Goal: Task Accomplishment & Management: Complete application form

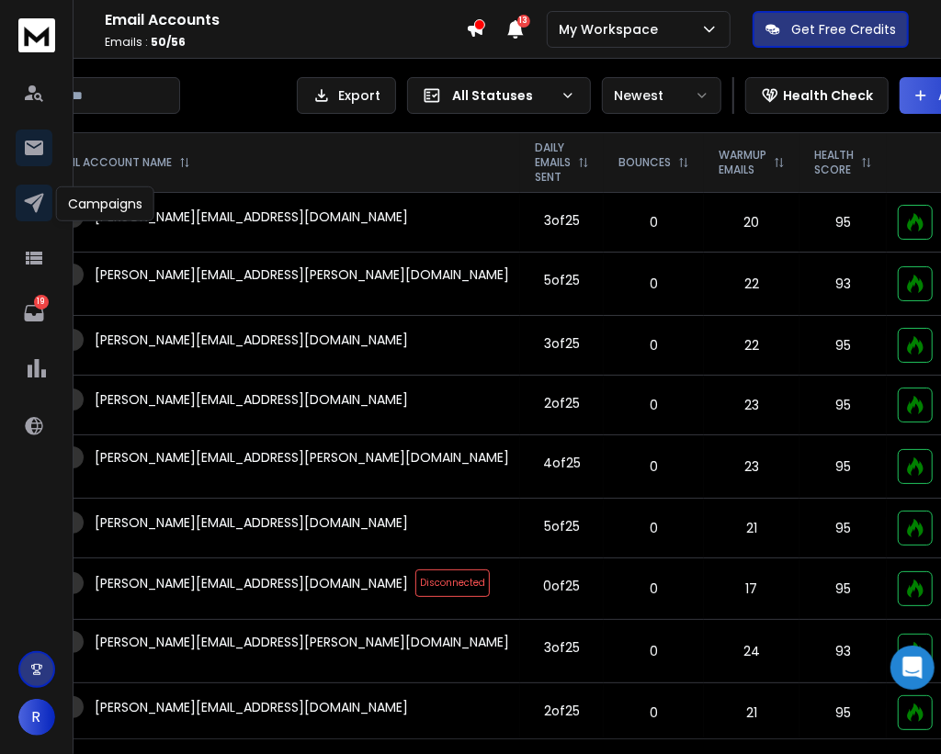
click at [37, 205] on icon at bounding box center [33, 202] width 19 height 19
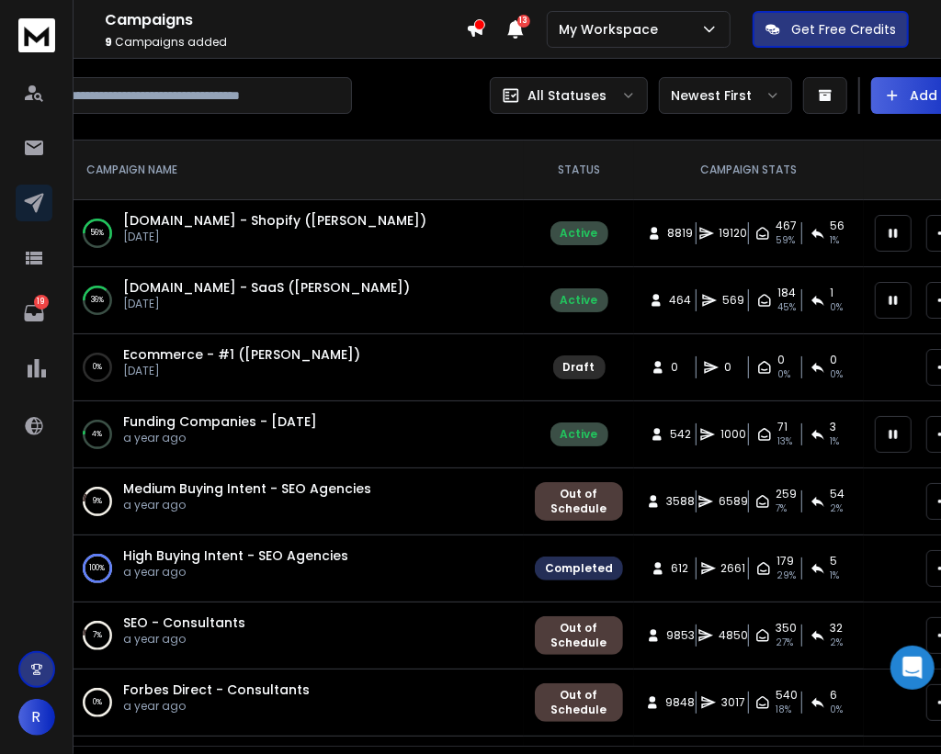
click at [282, 288] on span "[DOMAIN_NAME] - SaaS ([PERSON_NAME])" at bounding box center [266, 287] width 287 height 18
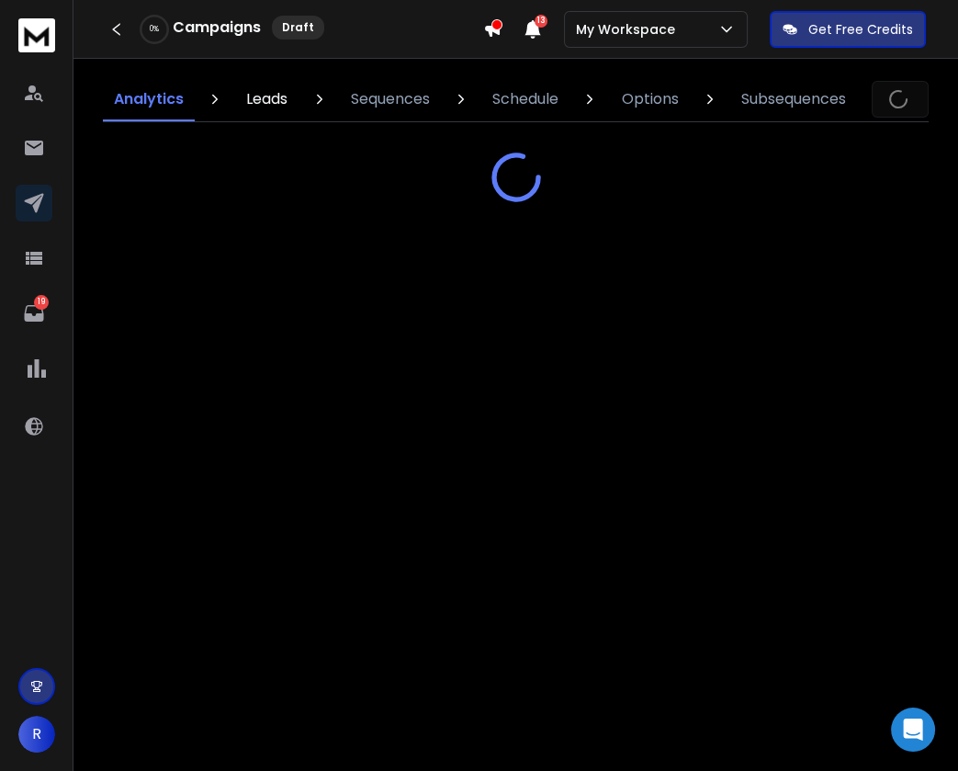
click at [265, 94] on p "Leads" at bounding box center [266, 99] width 41 height 22
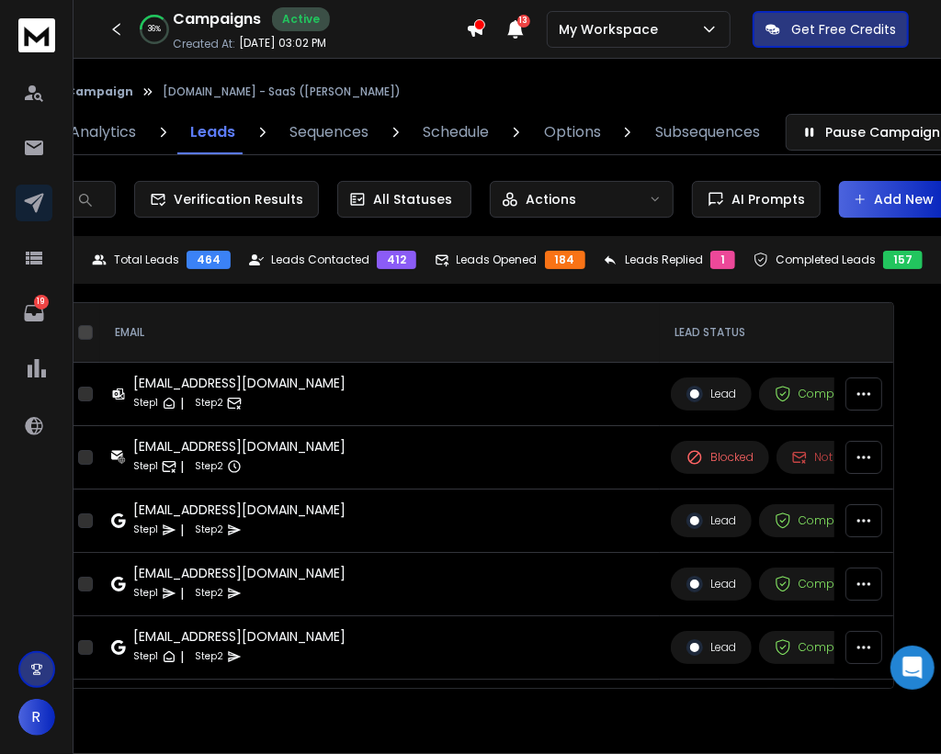
click at [869, 206] on button "Add New" at bounding box center [893, 199] width 109 height 37
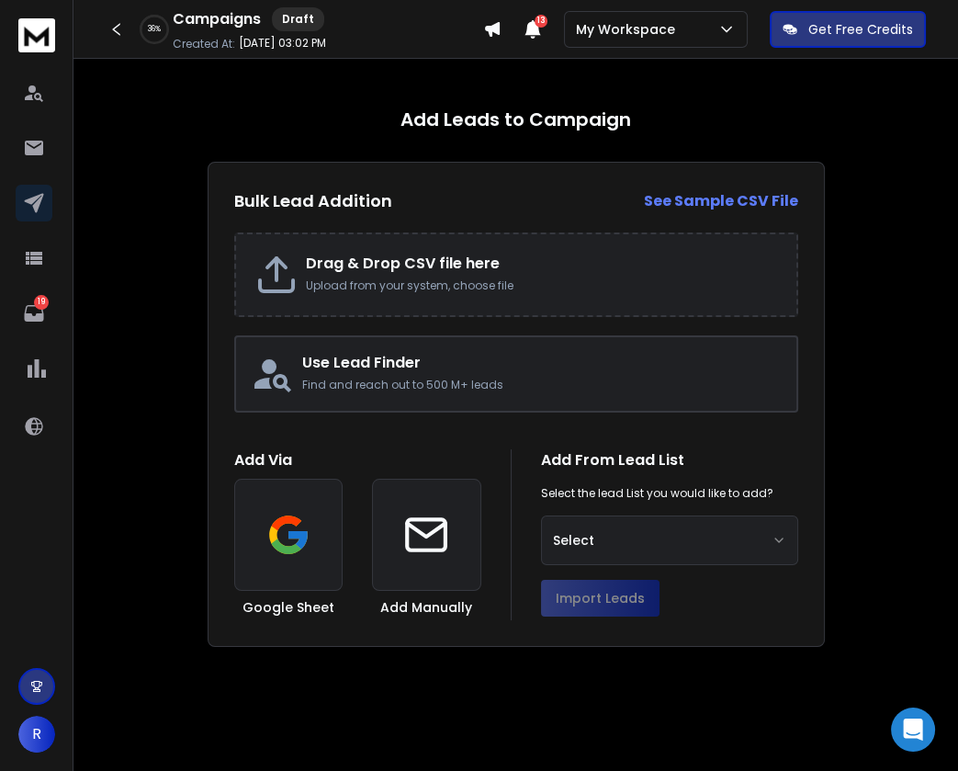
click at [511, 240] on div "Drag & Drop CSV file here Upload from your system, choose file" at bounding box center [516, 274] width 564 height 85
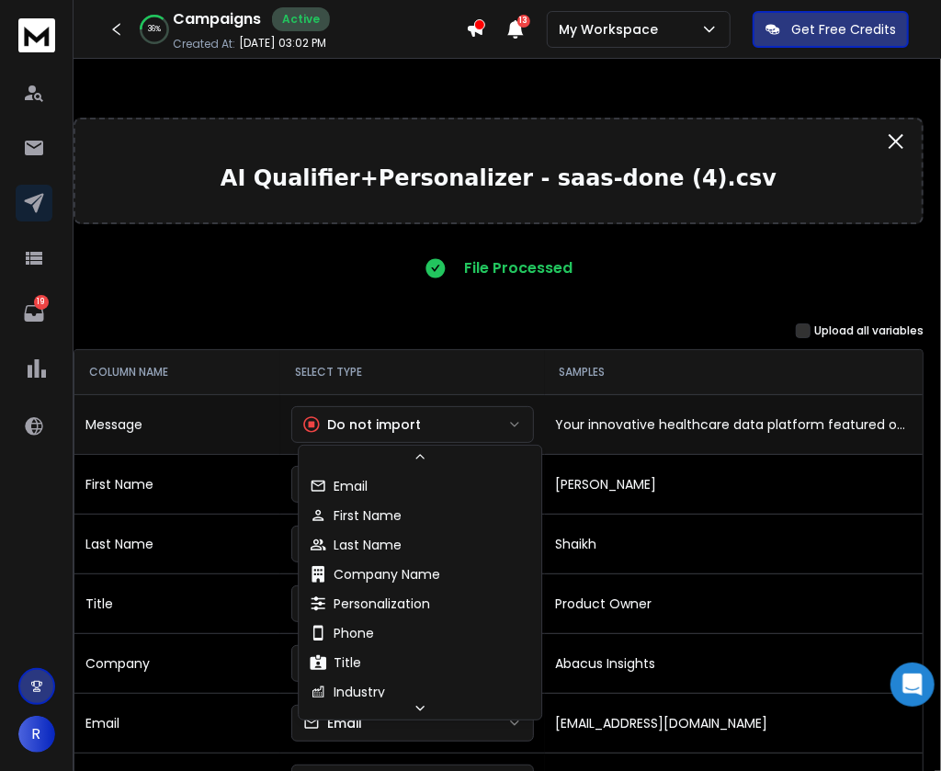
click at [383, 423] on div "Do not import" at bounding box center [362, 424] width 118 height 18
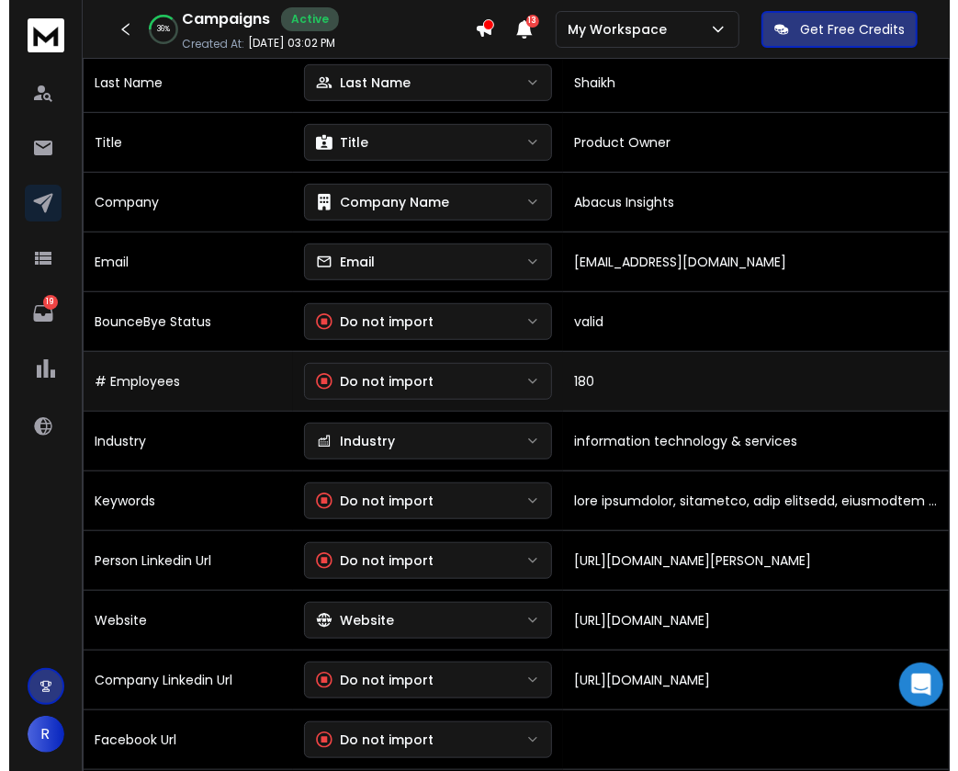
scroll to position [574, 0]
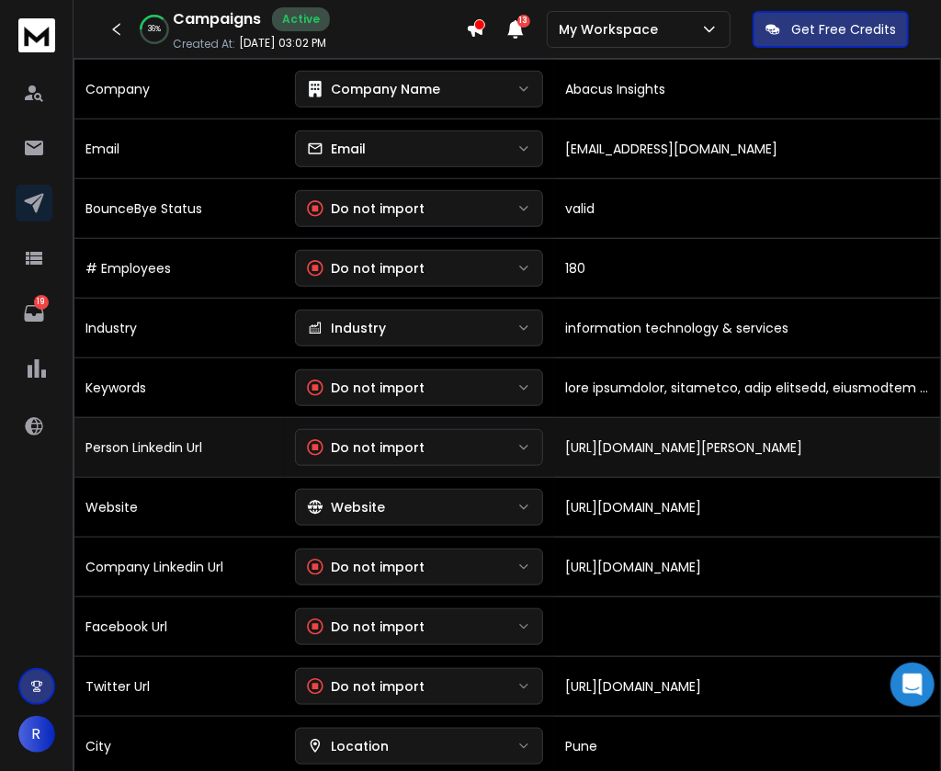
click at [388, 438] on div "Do not import" at bounding box center [366, 447] width 118 height 18
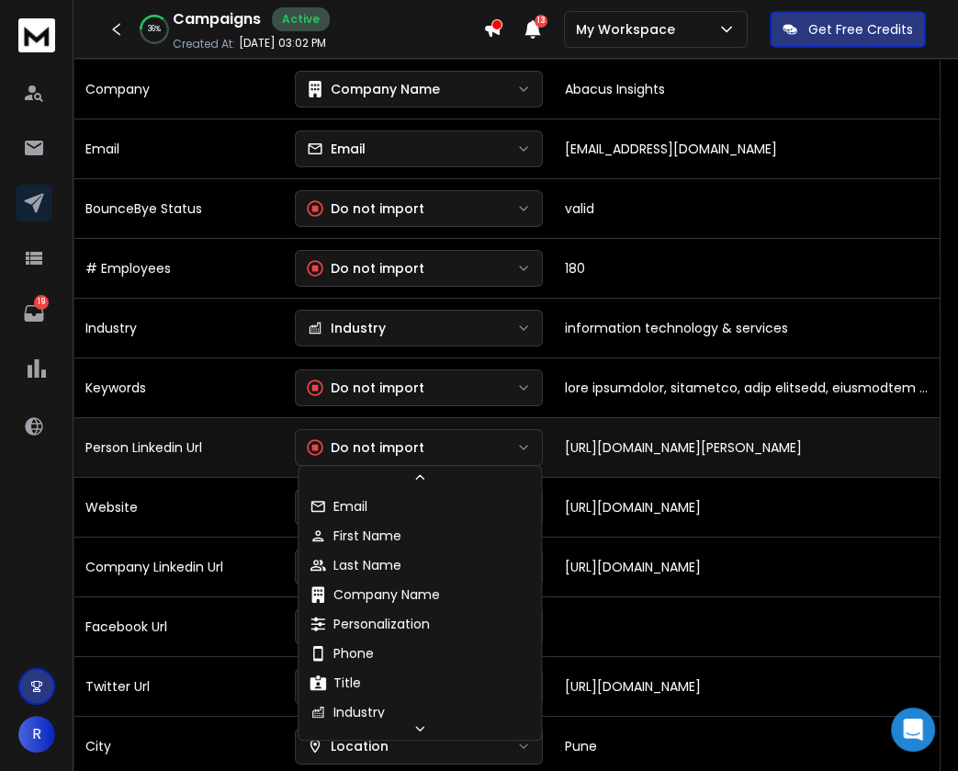
scroll to position [185, 0]
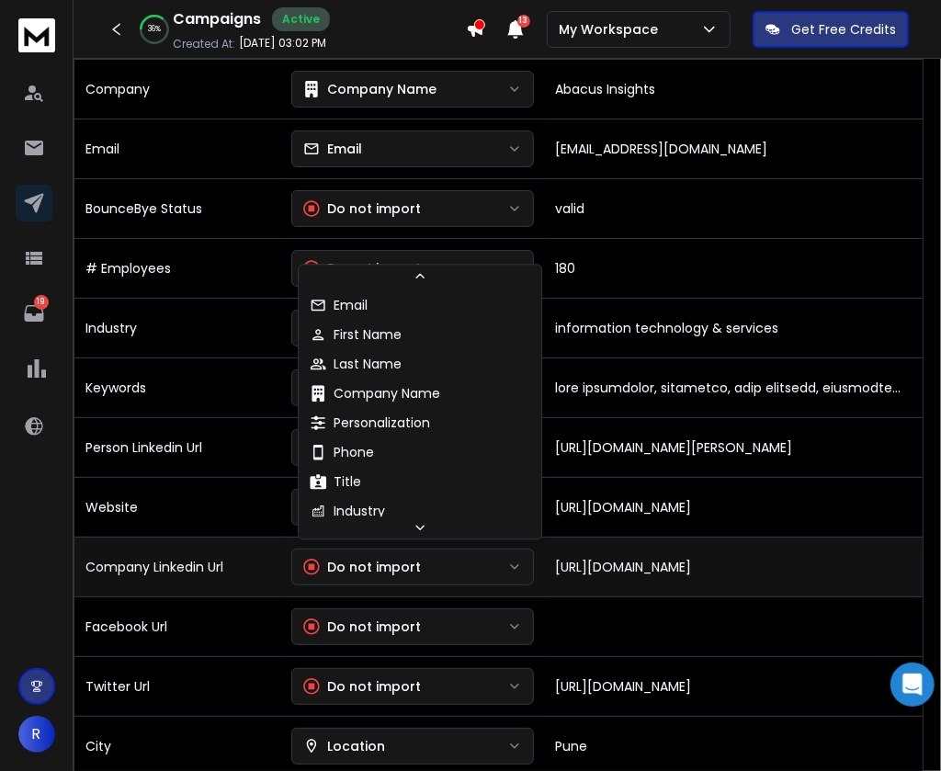
click at [388, 558] on div "Do not import" at bounding box center [362, 567] width 118 height 18
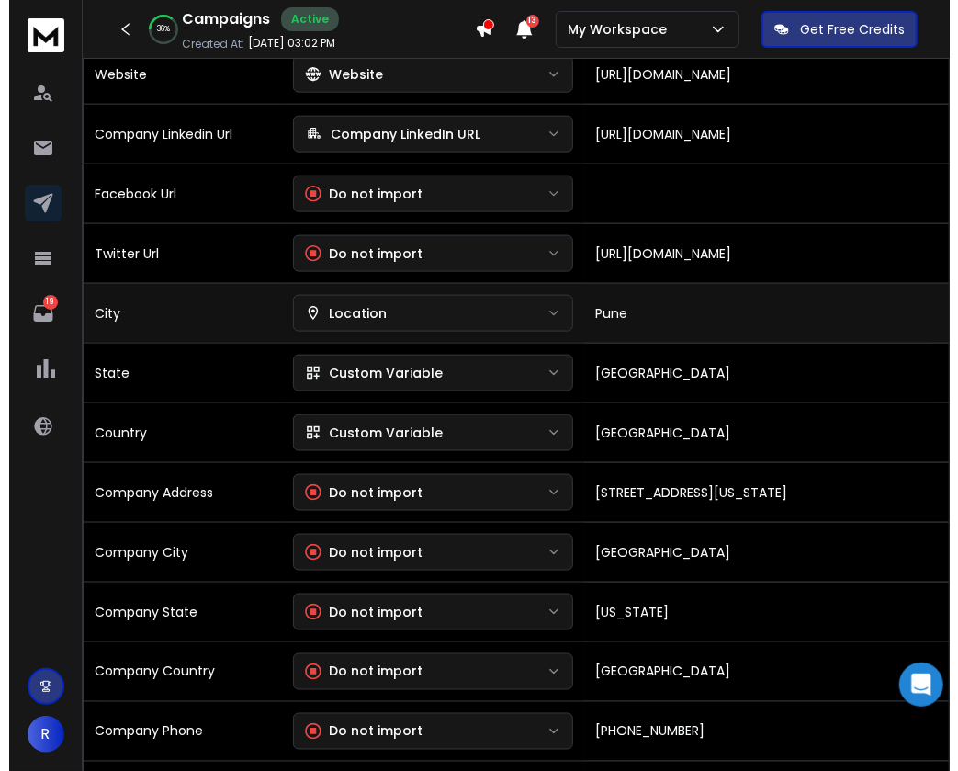
scroll to position [1034, 0]
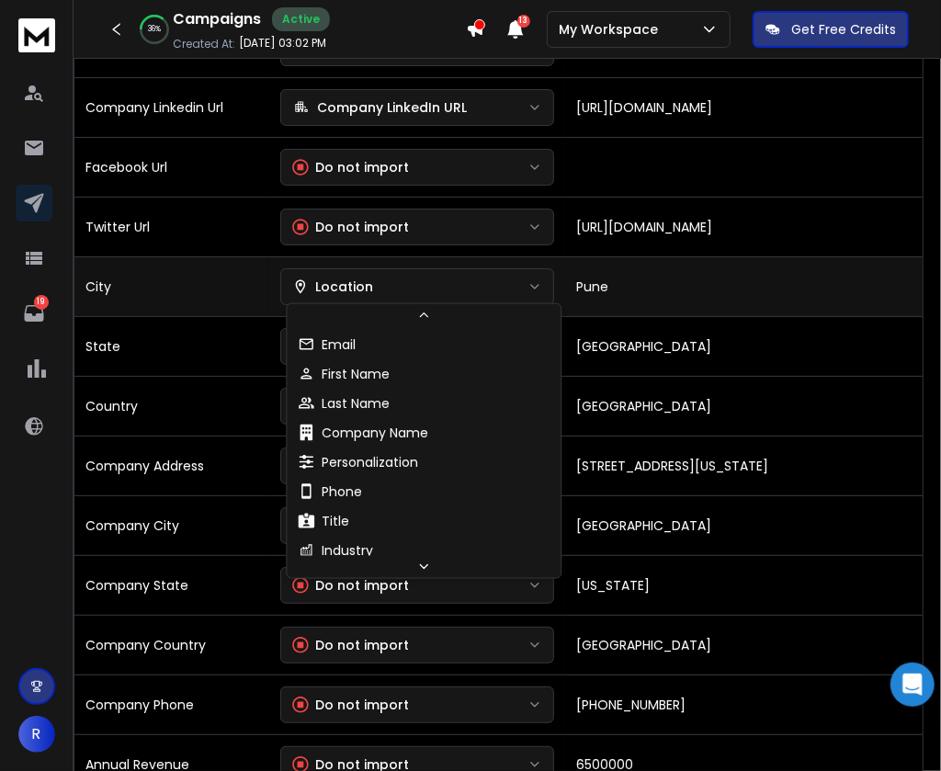
click at [479, 270] on button "Location" at bounding box center [417, 286] width 274 height 37
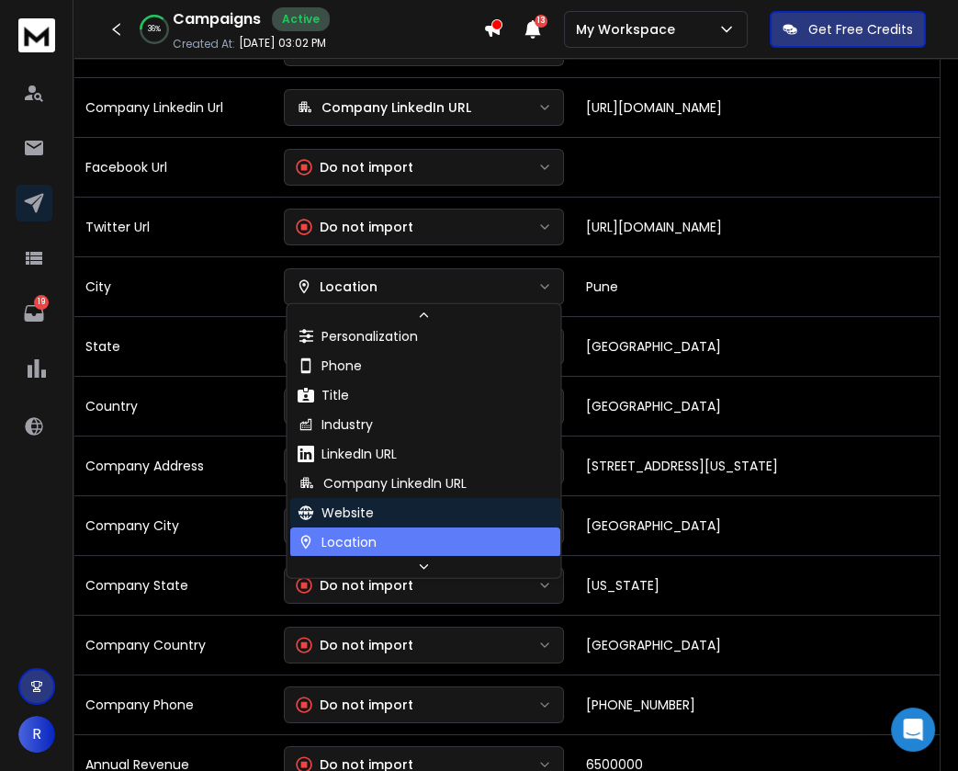
scroll to position [166, 0]
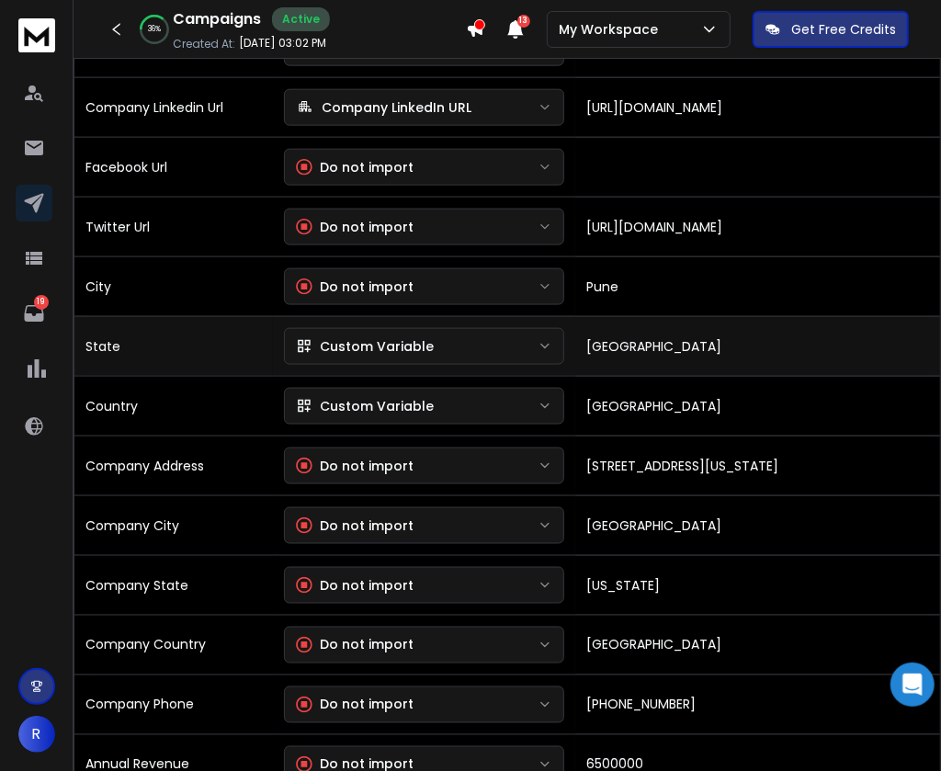
click at [424, 337] on div "Custom Variable" at bounding box center [365, 346] width 138 height 18
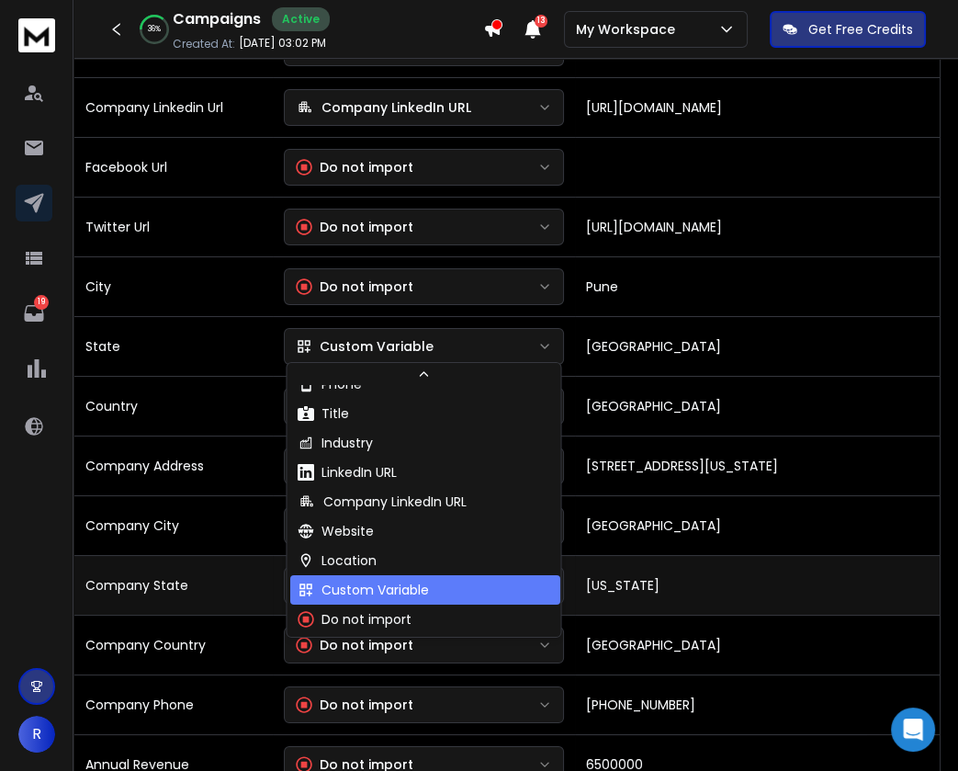
drag, startPoint x: 357, startPoint y: 612, endPoint x: 357, endPoint y: 592, distance: 20.2
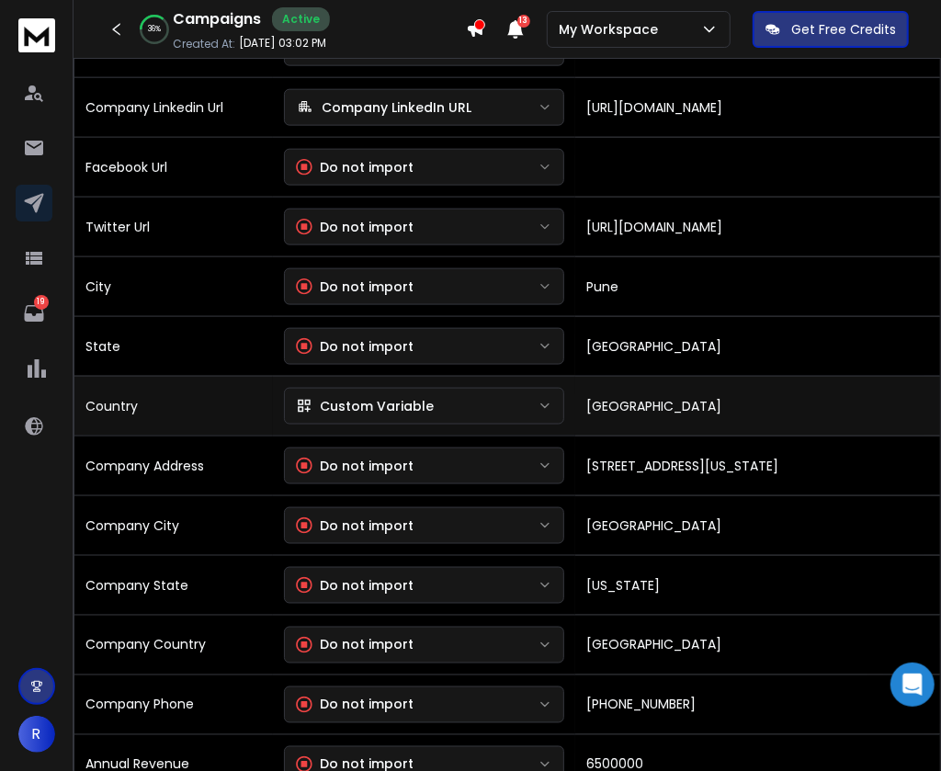
click at [395, 406] on div "Custom Variable" at bounding box center [365, 406] width 138 height 18
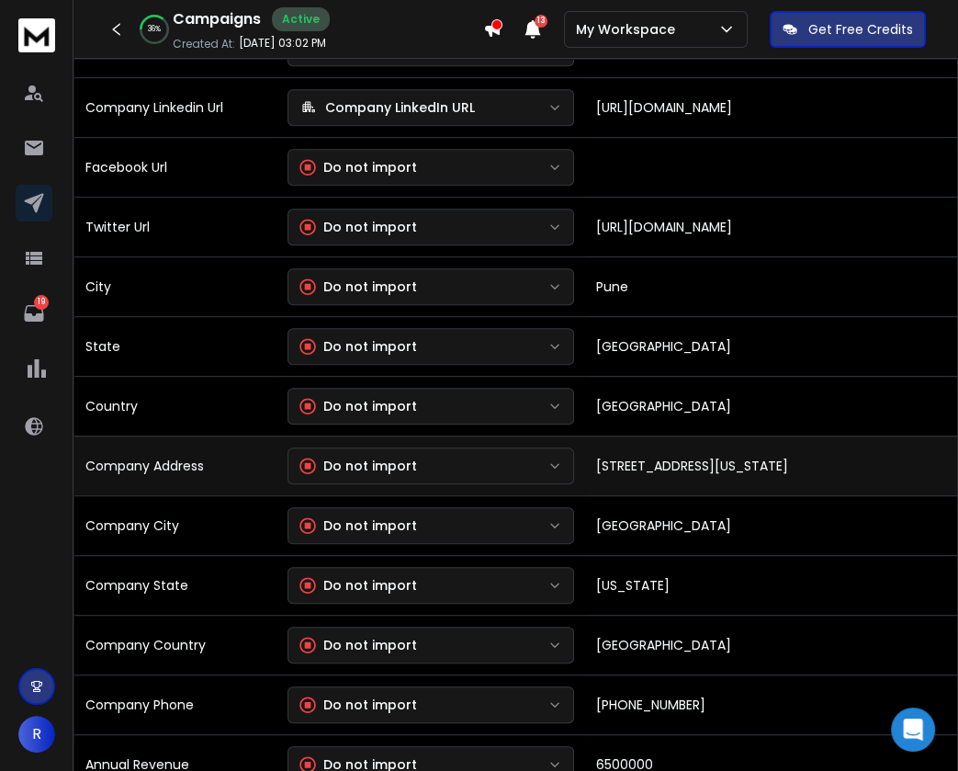
click at [377, 458] on div "Do not import" at bounding box center [359, 466] width 118 height 18
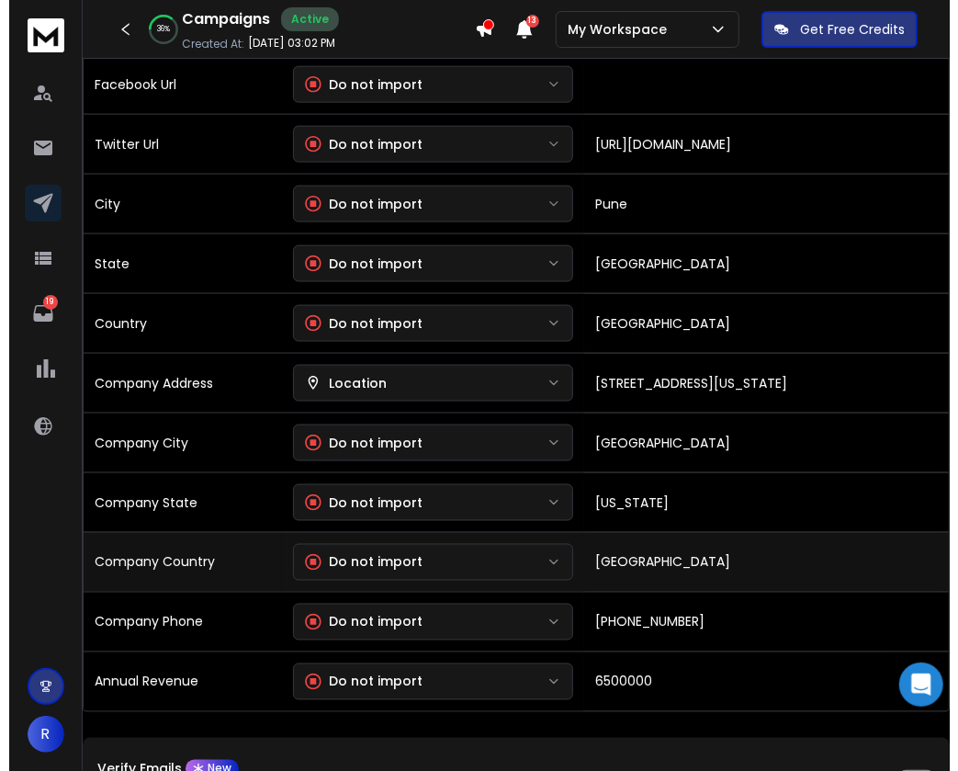
scroll to position [1148, 0]
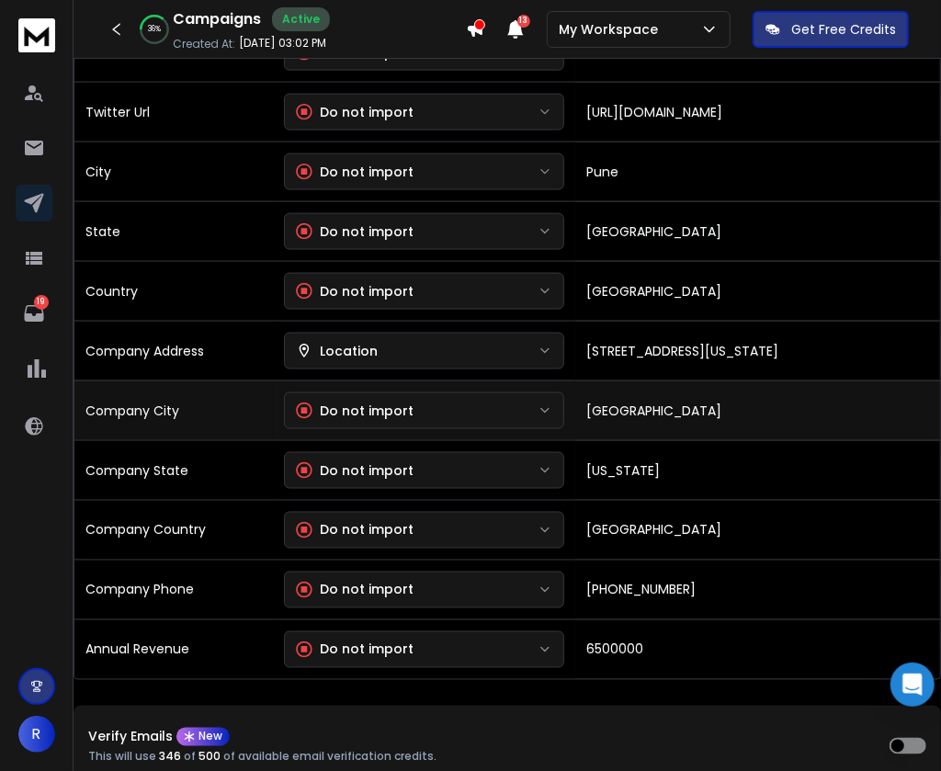
click at [446, 401] on button "Do not import" at bounding box center [424, 410] width 280 height 37
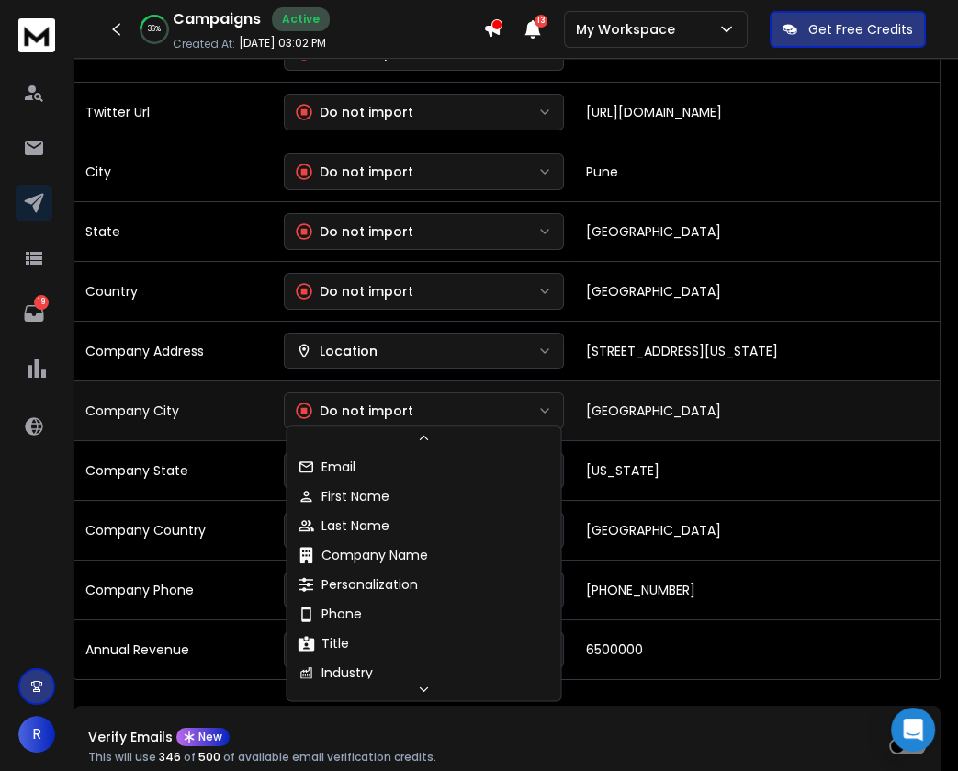
scroll to position [185, 0]
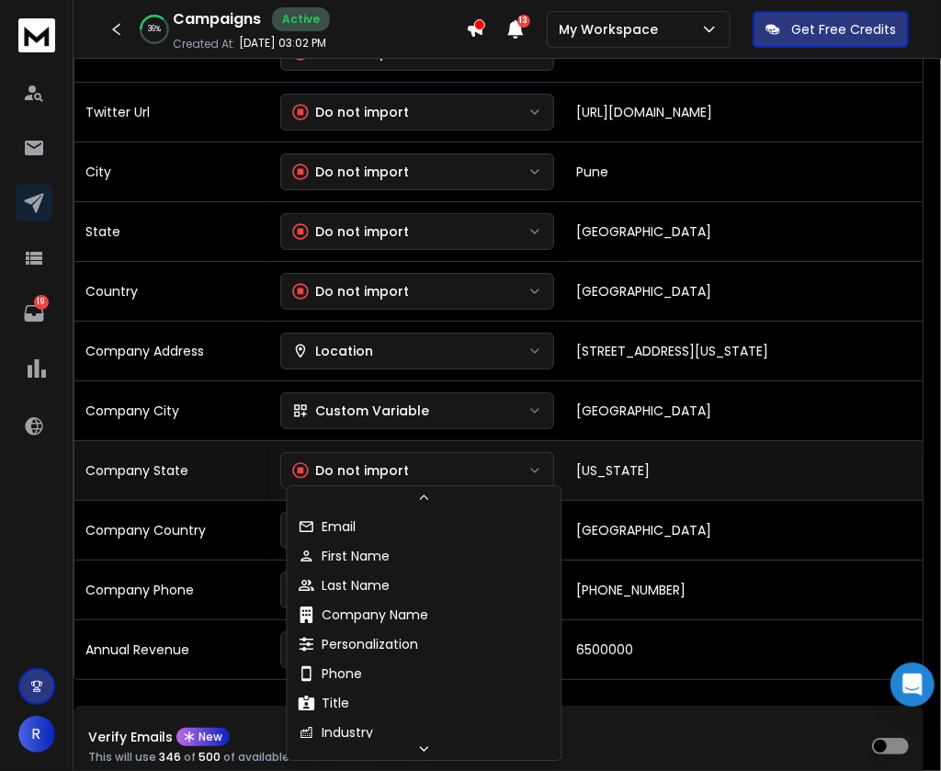
click at [424, 461] on button "Do not import" at bounding box center [417, 470] width 274 height 37
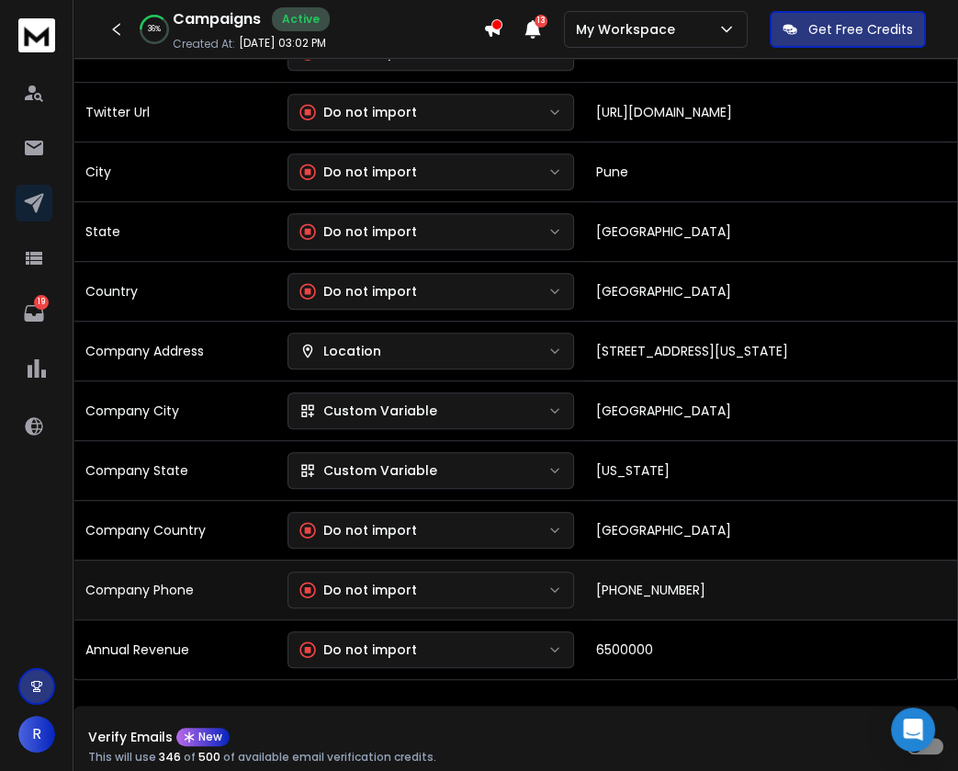
click at [392, 585] on div "Do not import" at bounding box center [359, 590] width 118 height 18
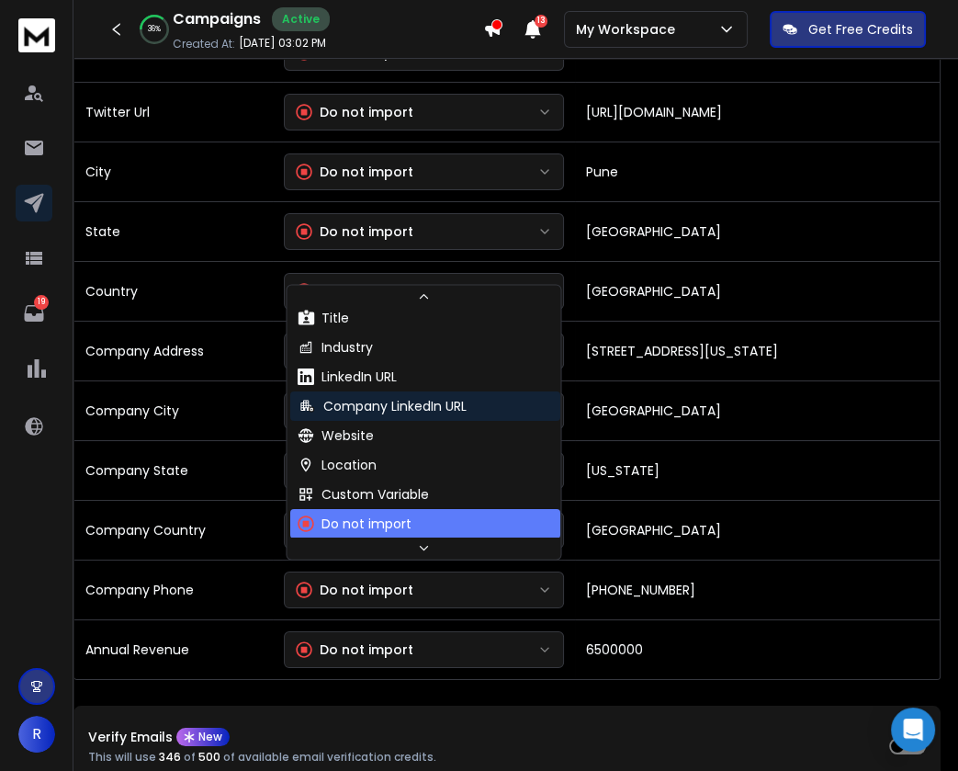
scroll to position [70, 0]
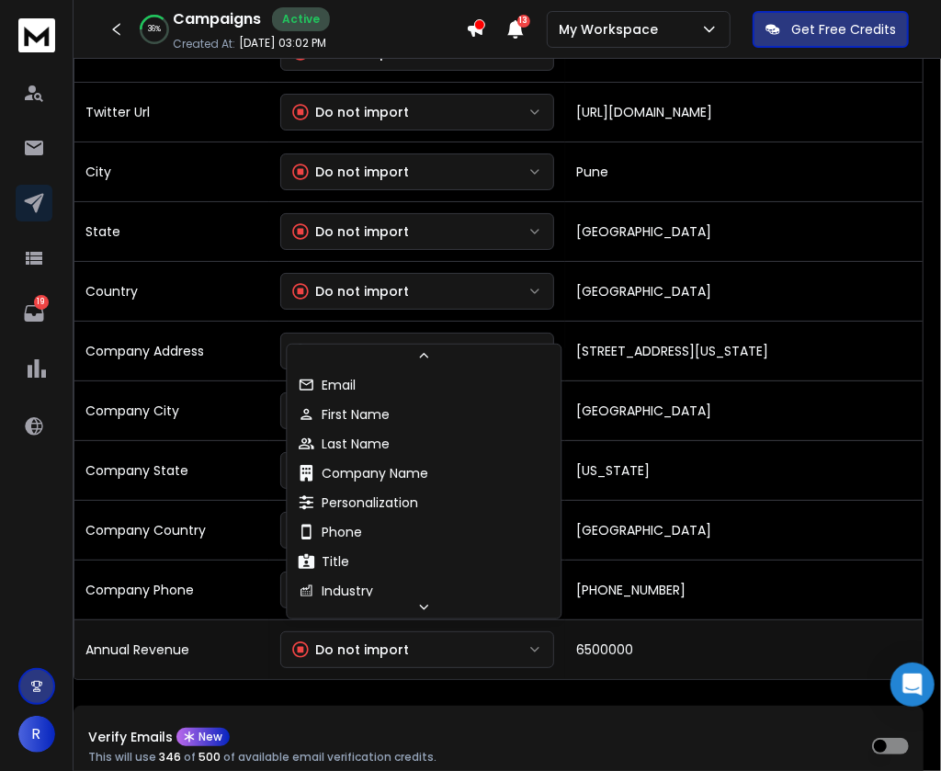
click at [342, 640] on div "Do not import" at bounding box center [351, 649] width 118 height 18
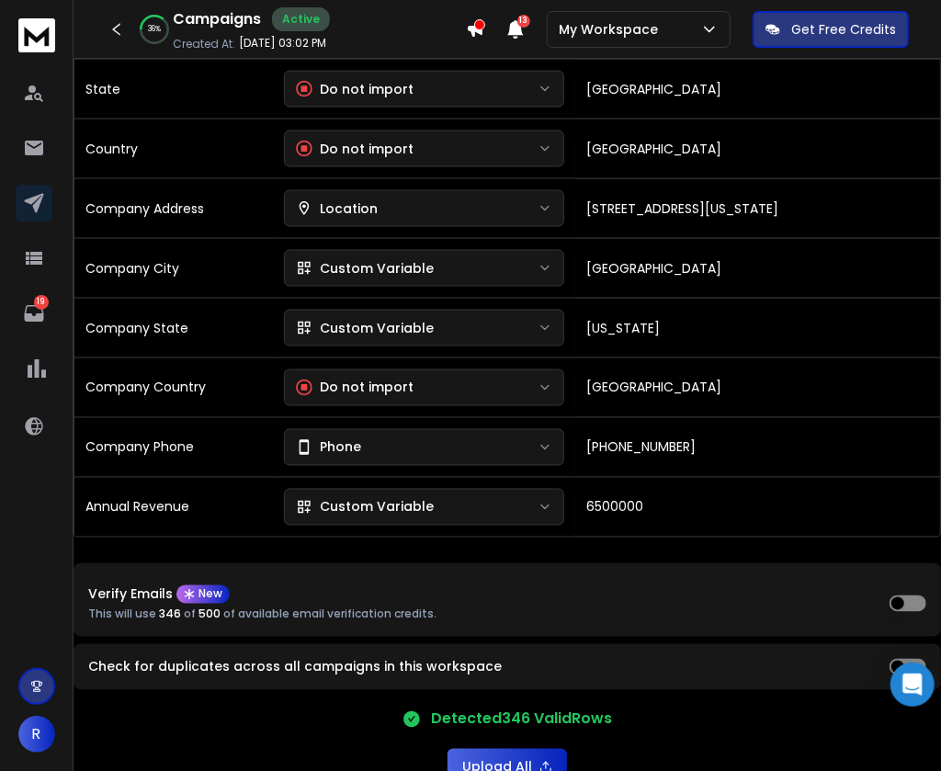
scroll to position [1326, 0]
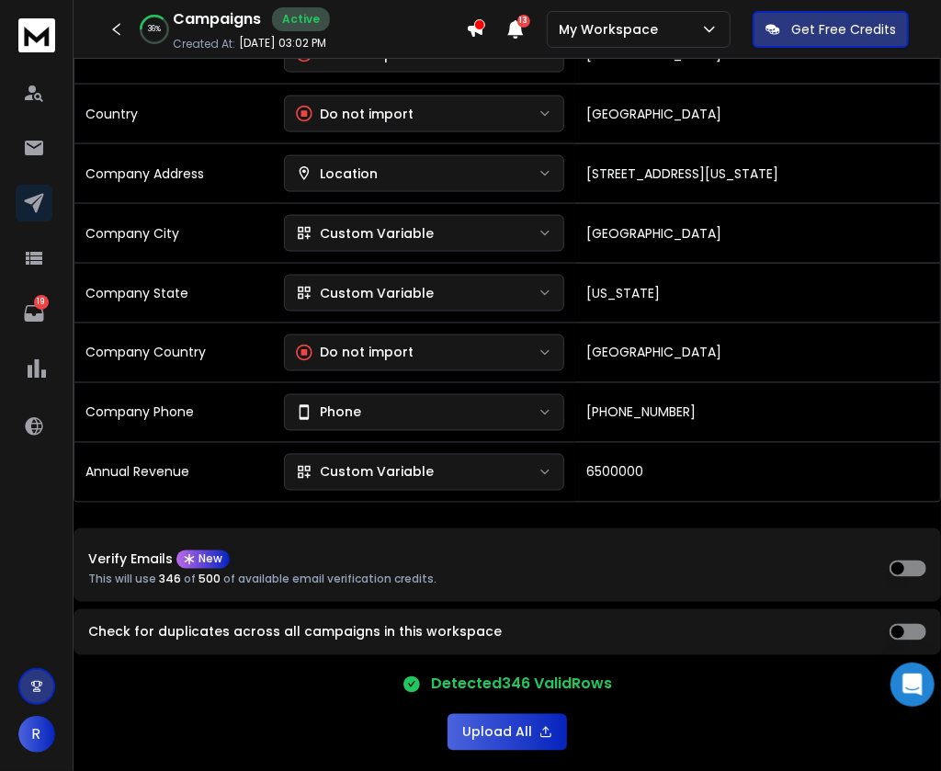
click at [487, 714] on button "Upload All" at bounding box center [506, 732] width 119 height 37
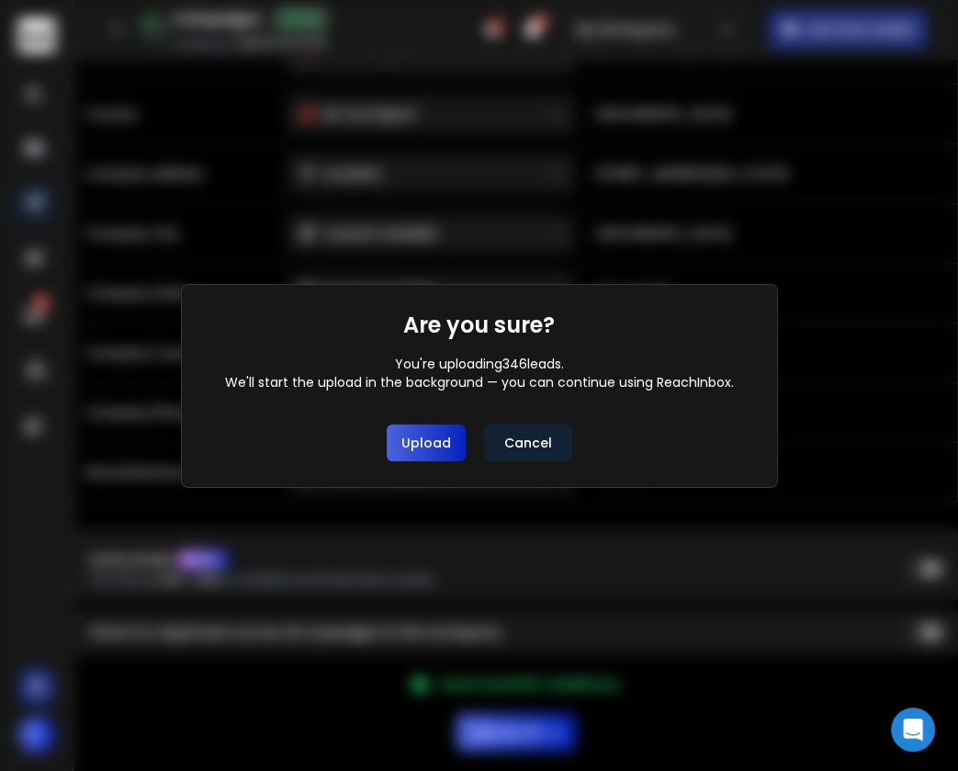
click at [443, 435] on button "Upload" at bounding box center [426, 442] width 79 height 37
